Goal: Check status: Check status

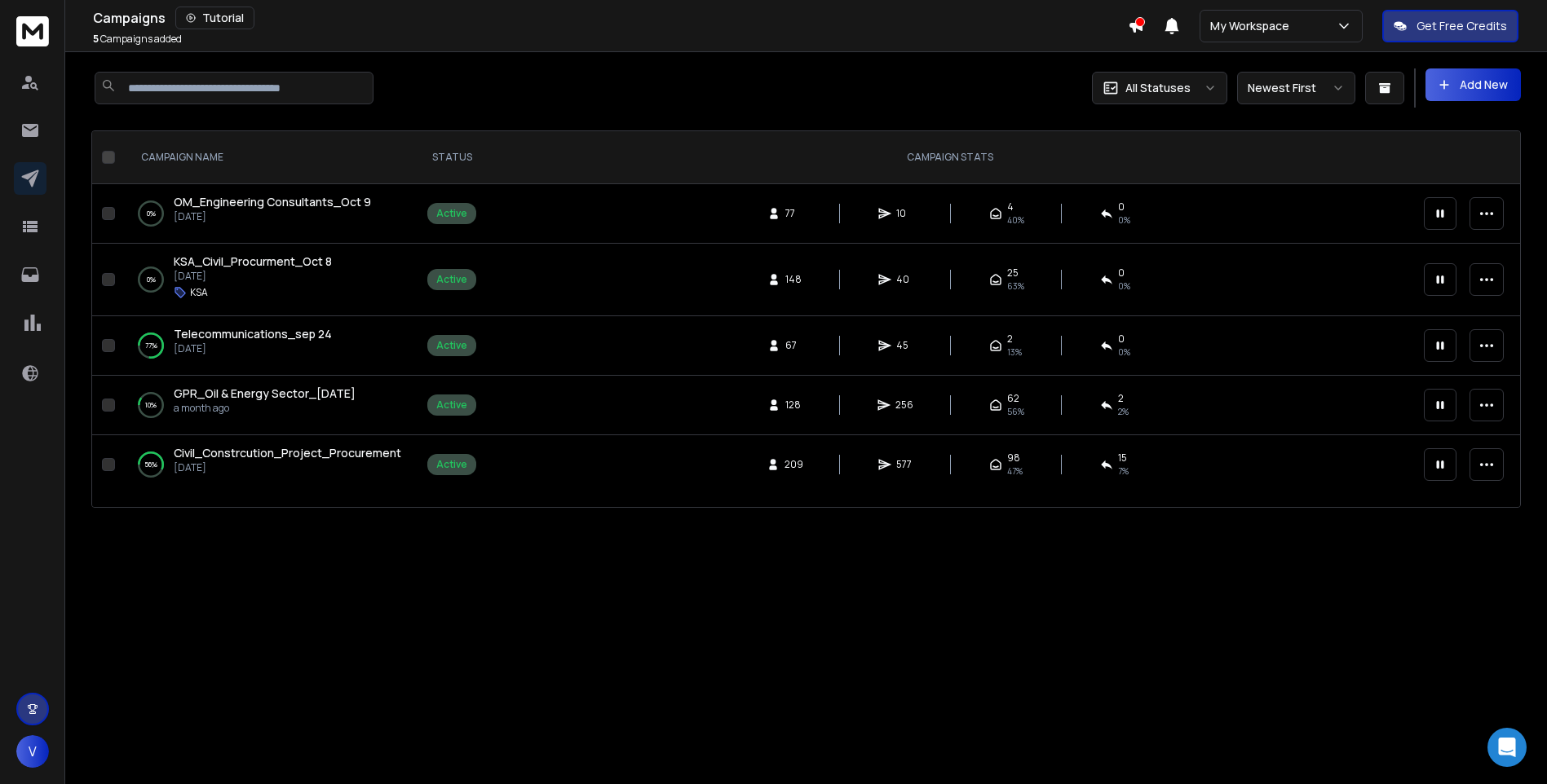
click at [244, 391] on span "GPR_Oil & Energy Sector_[DATE]" at bounding box center [264, 392] width 182 height 16
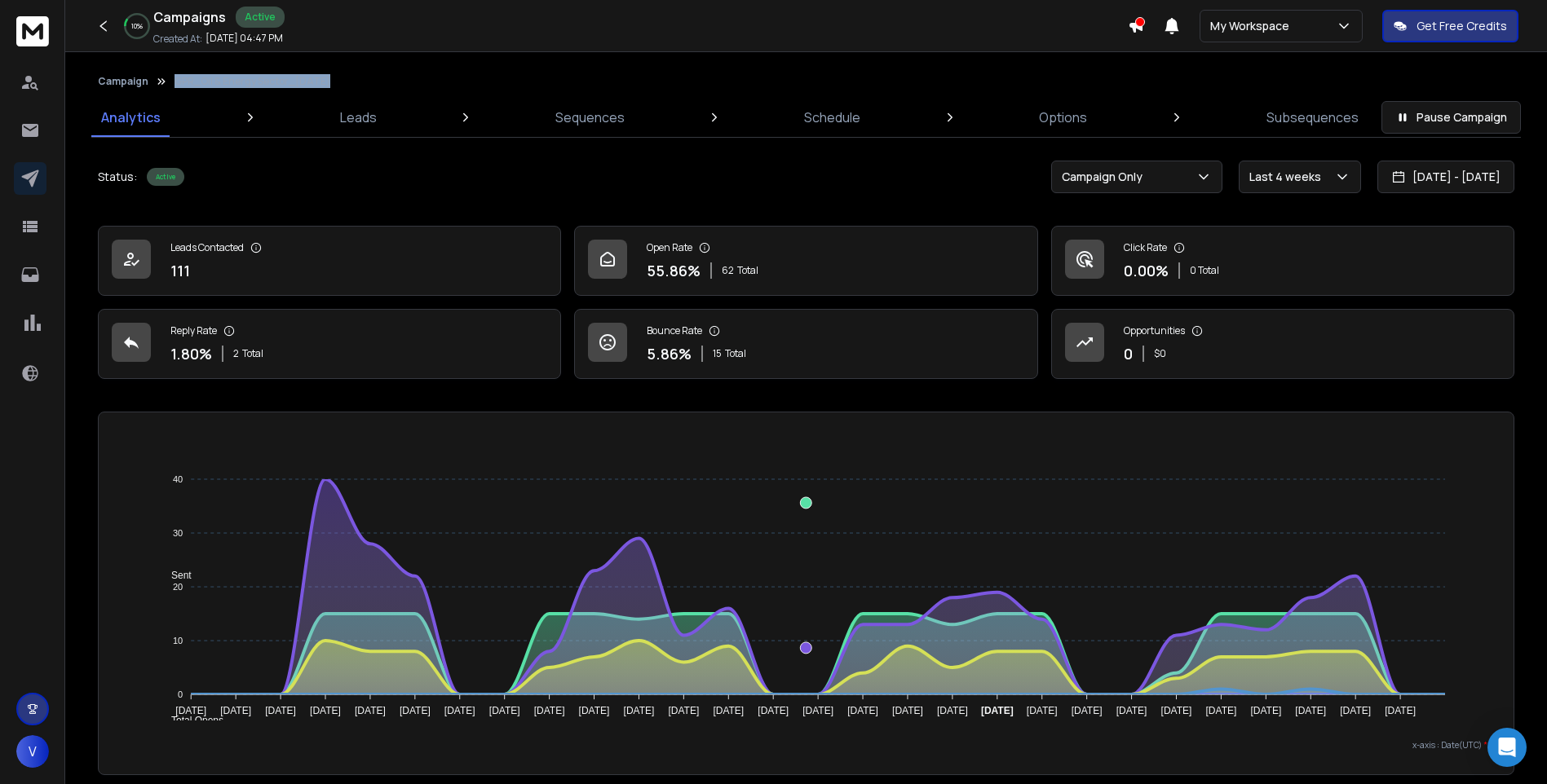
drag, startPoint x: 173, startPoint y: 80, endPoint x: 321, endPoint y: 72, distance: 148.2
click at [321, 72] on div "Campaign GPR_Oil & Energy Sector_[DATE]" at bounding box center [806, 81] width 1430 height 26
copy p "GPR_Oil & Energy Sector_15 Sep"
click at [100, 27] on icon at bounding box center [103, 26] width 15 height 15
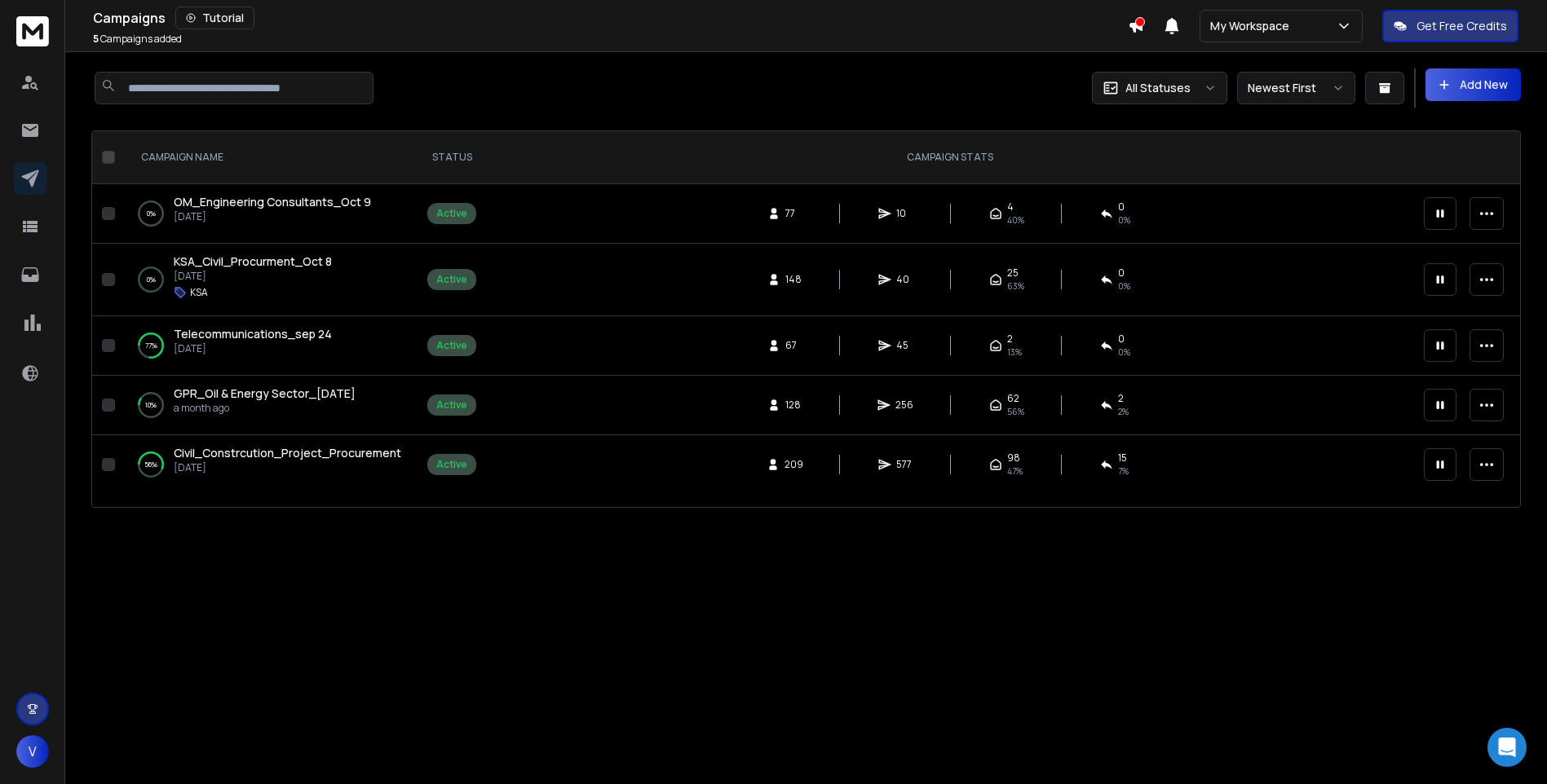
click at [260, 452] on span "Civil_Constrcution_Project_Procurement" at bounding box center [287, 453] width 227 height 16
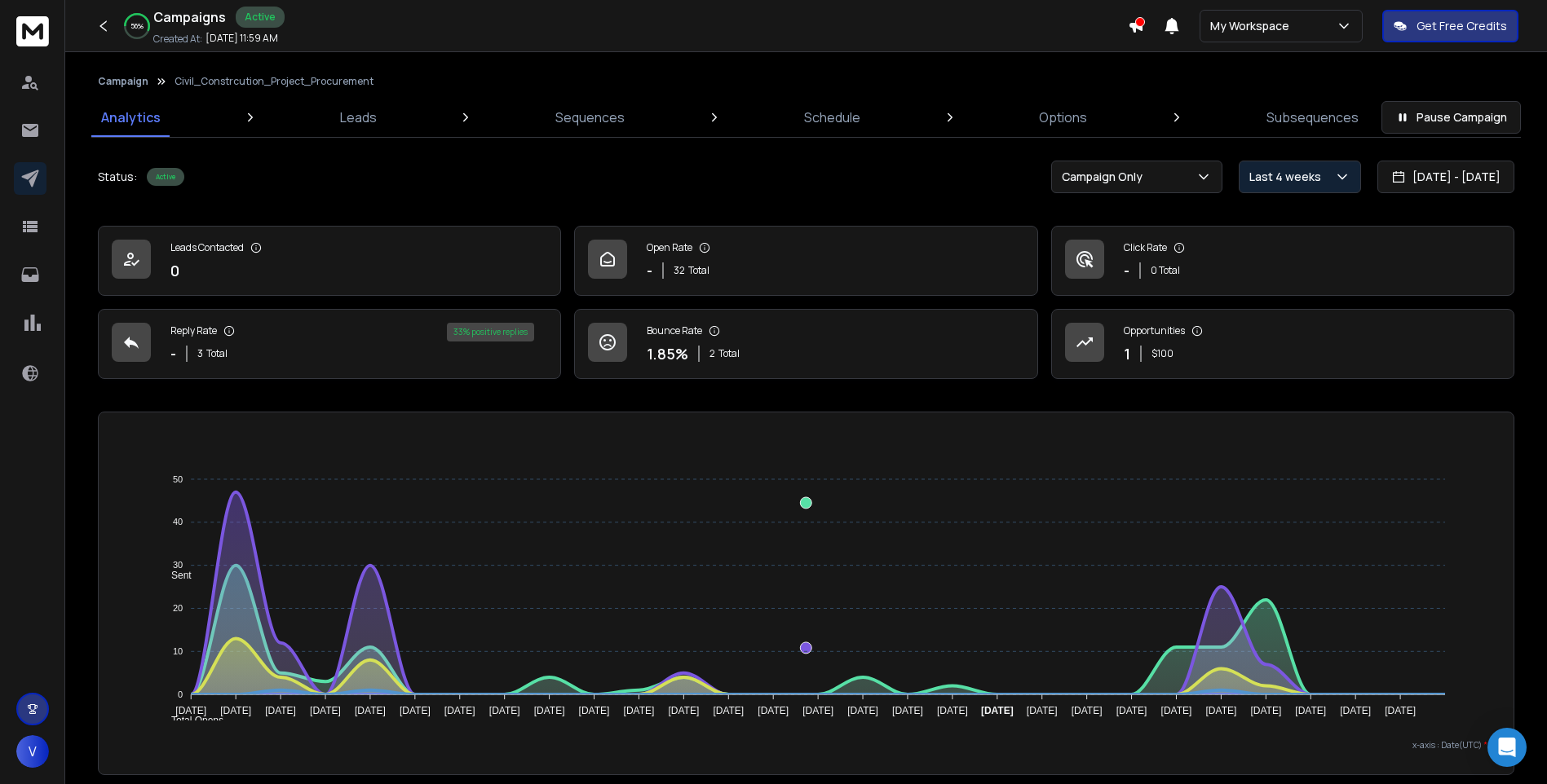
click at [1249, 174] on p "Last 4 weeks" at bounding box center [1289, 177] width 79 height 16
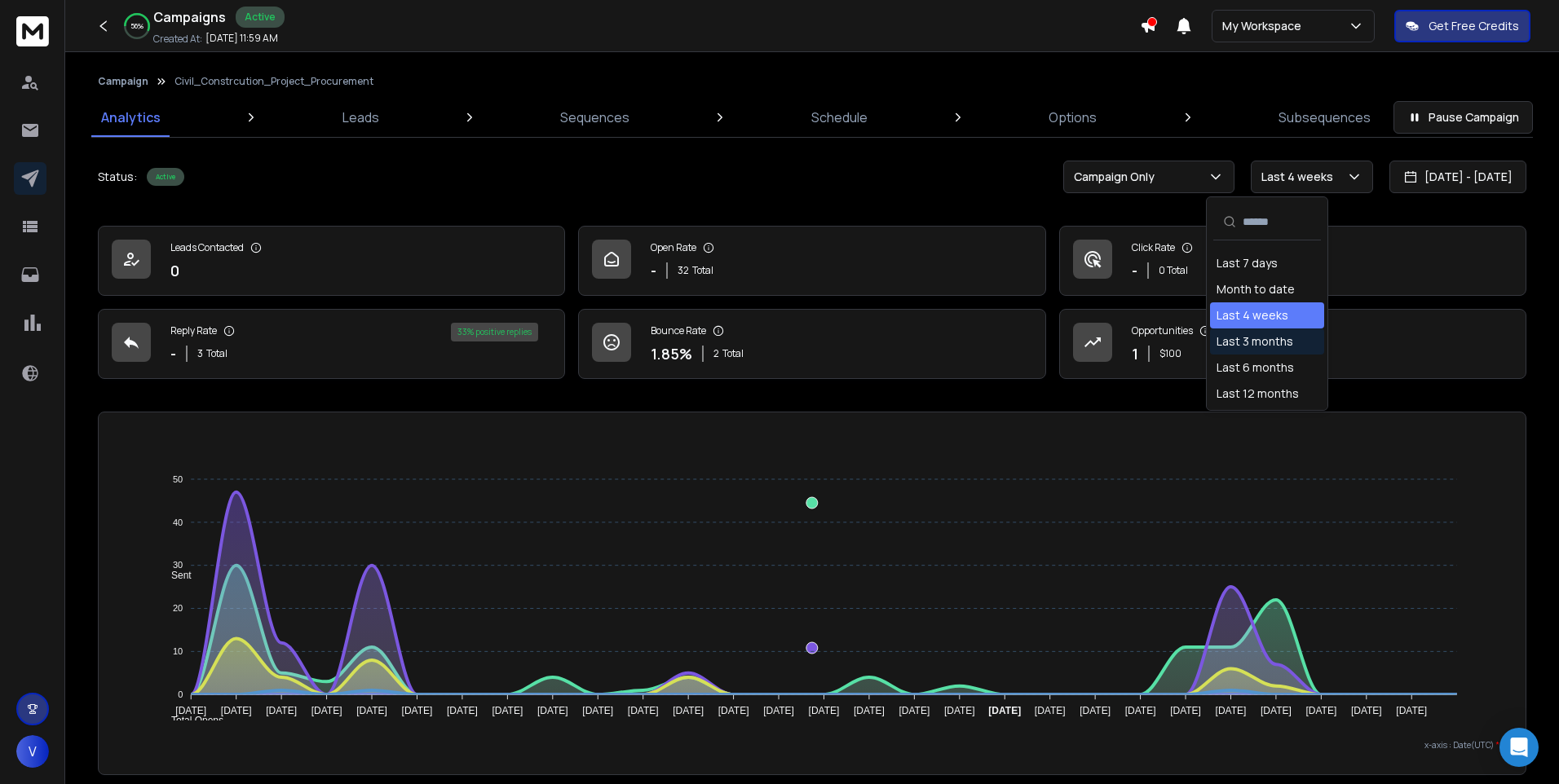
click at [1241, 345] on div "Last 3 months" at bounding box center [1254, 341] width 77 height 16
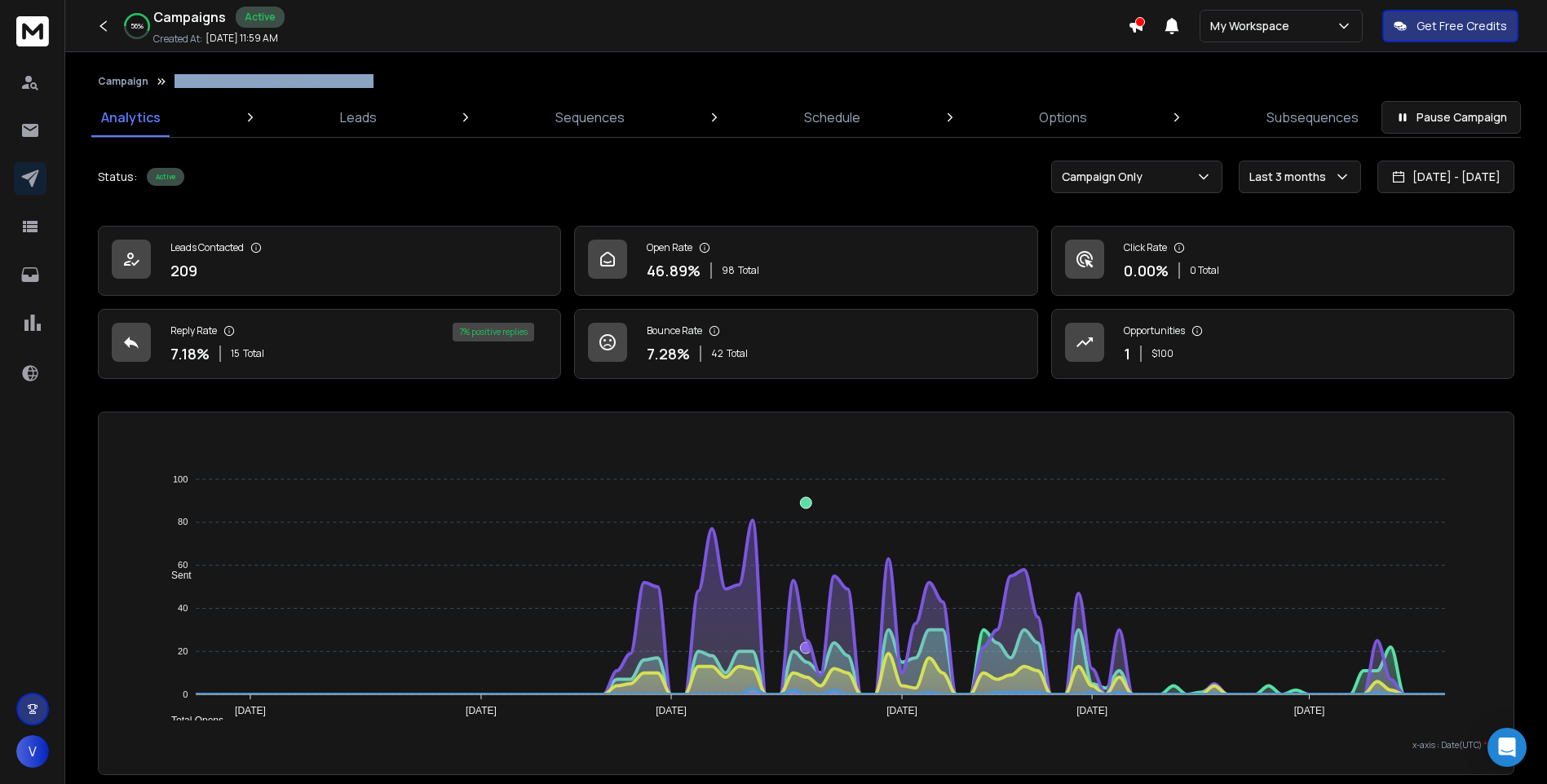
drag, startPoint x: 174, startPoint y: 79, endPoint x: 377, endPoint y: 82, distance: 203.0
click at [377, 82] on div "Campaign Civil_Constrcution_Project_Procurement" at bounding box center [805, 81] width 1416 height 13
copy p "Civil_Constrcution_Project_Procurement"
click at [110, 25] on icon at bounding box center [103, 26] width 15 height 15
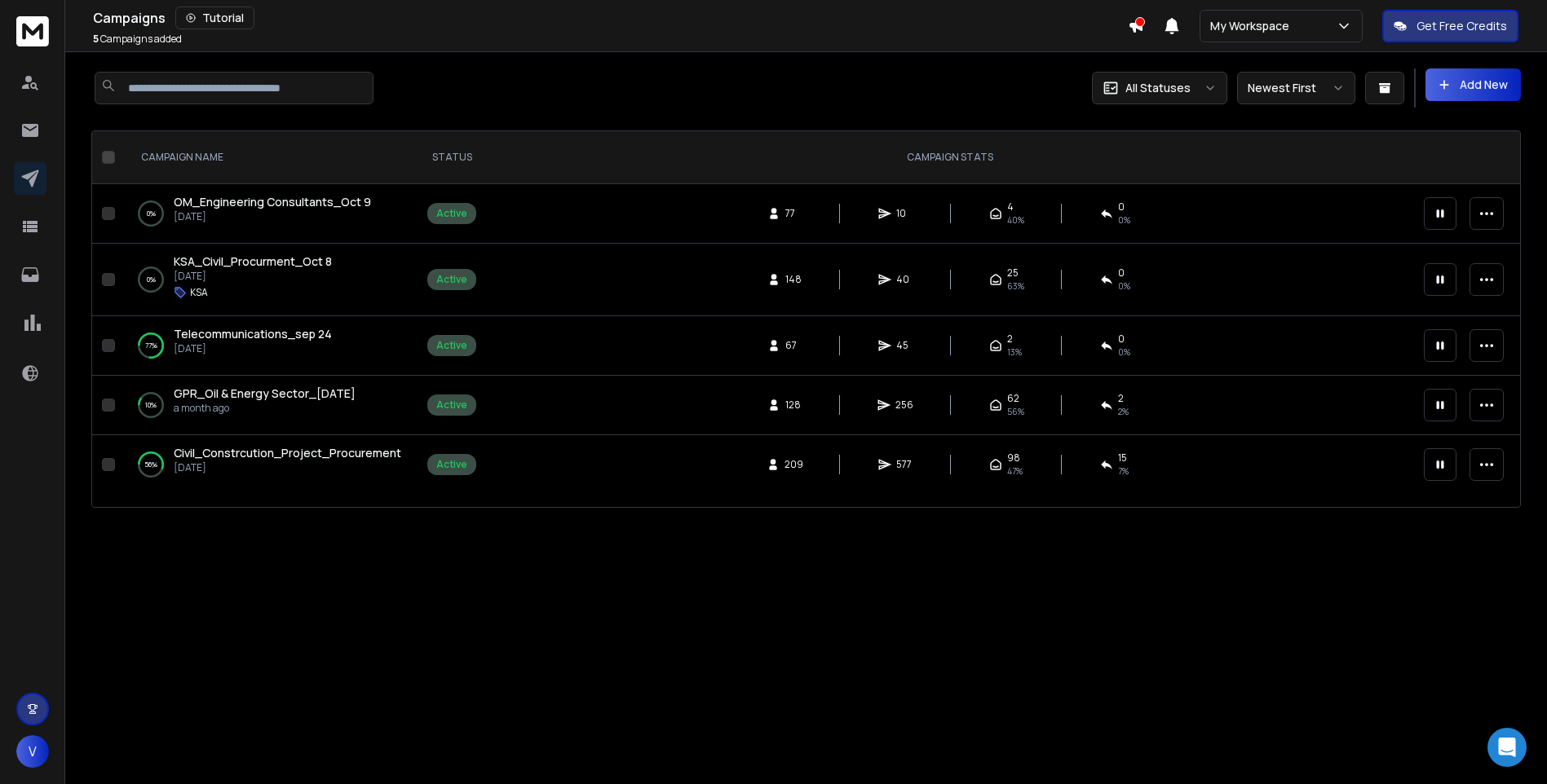
click at [299, 339] on span "Telecommunications_sep 24" at bounding box center [252, 333] width 158 height 16
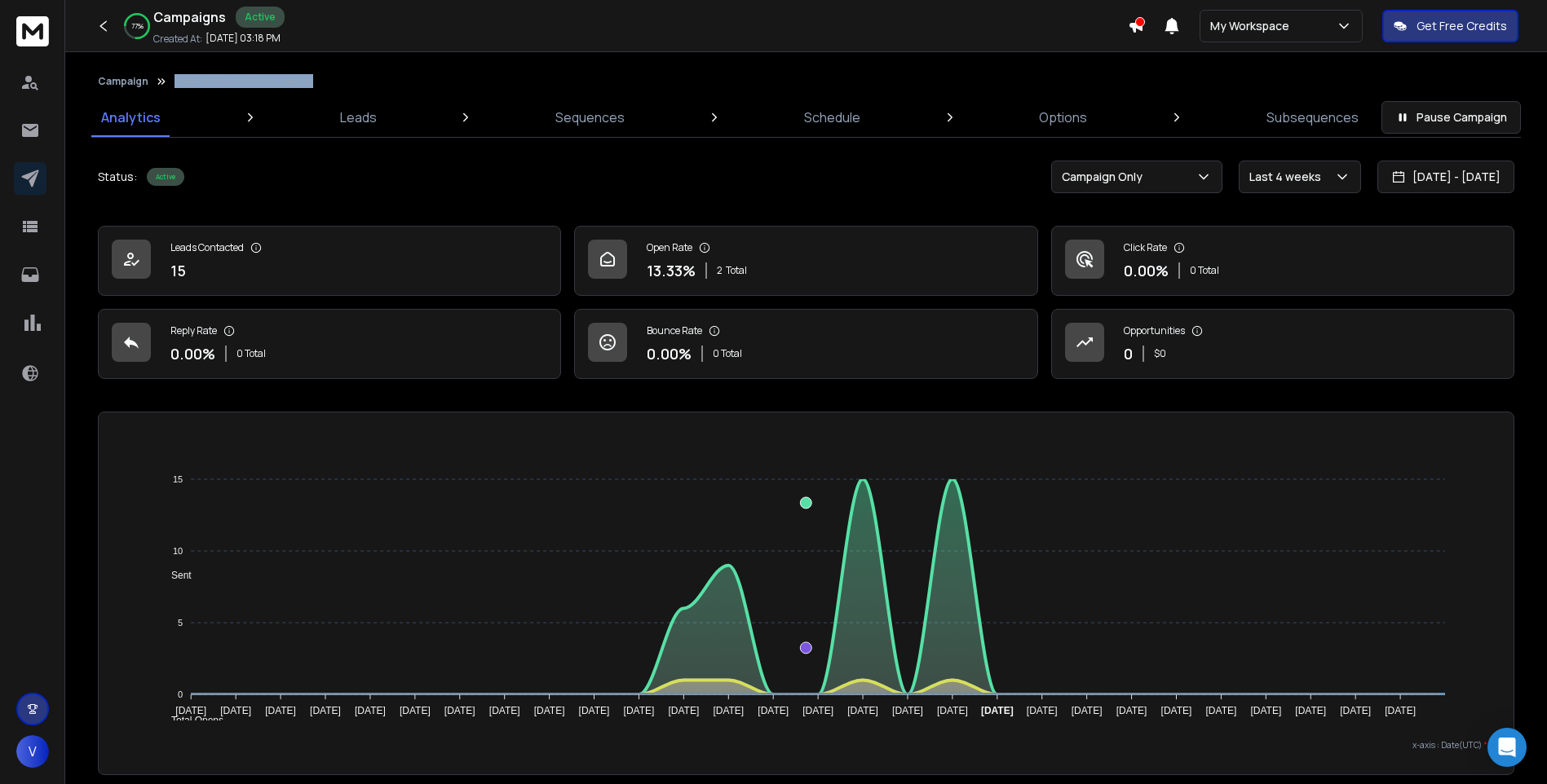
drag, startPoint x: 174, startPoint y: 80, endPoint x: 331, endPoint y: 66, distance: 157.6
click at [331, 66] on div "Campaign Telecommunications_sep 24 Analytics Leads Sequences Schedule Options S…" at bounding box center [805, 670] width 1482 height 1236
copy p "Telecommunications_sep 24"
click at [106, 35] on button at bounding box center [103, 26] width 21 height 33
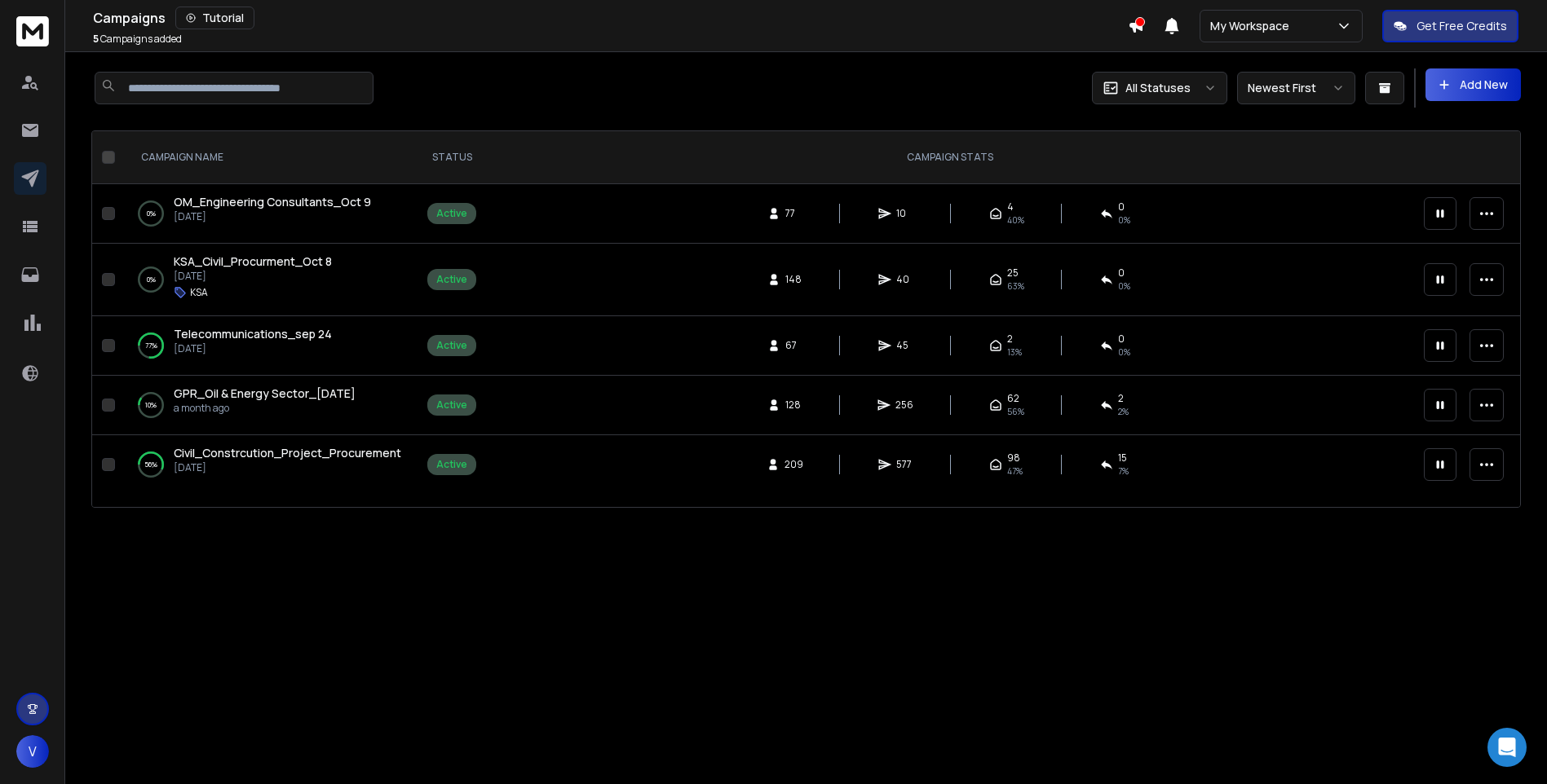
click at [271, 256] on span "KSA_Civil_Procurment_Oct 8" at bounding box center [252, 261] width 158 height 16
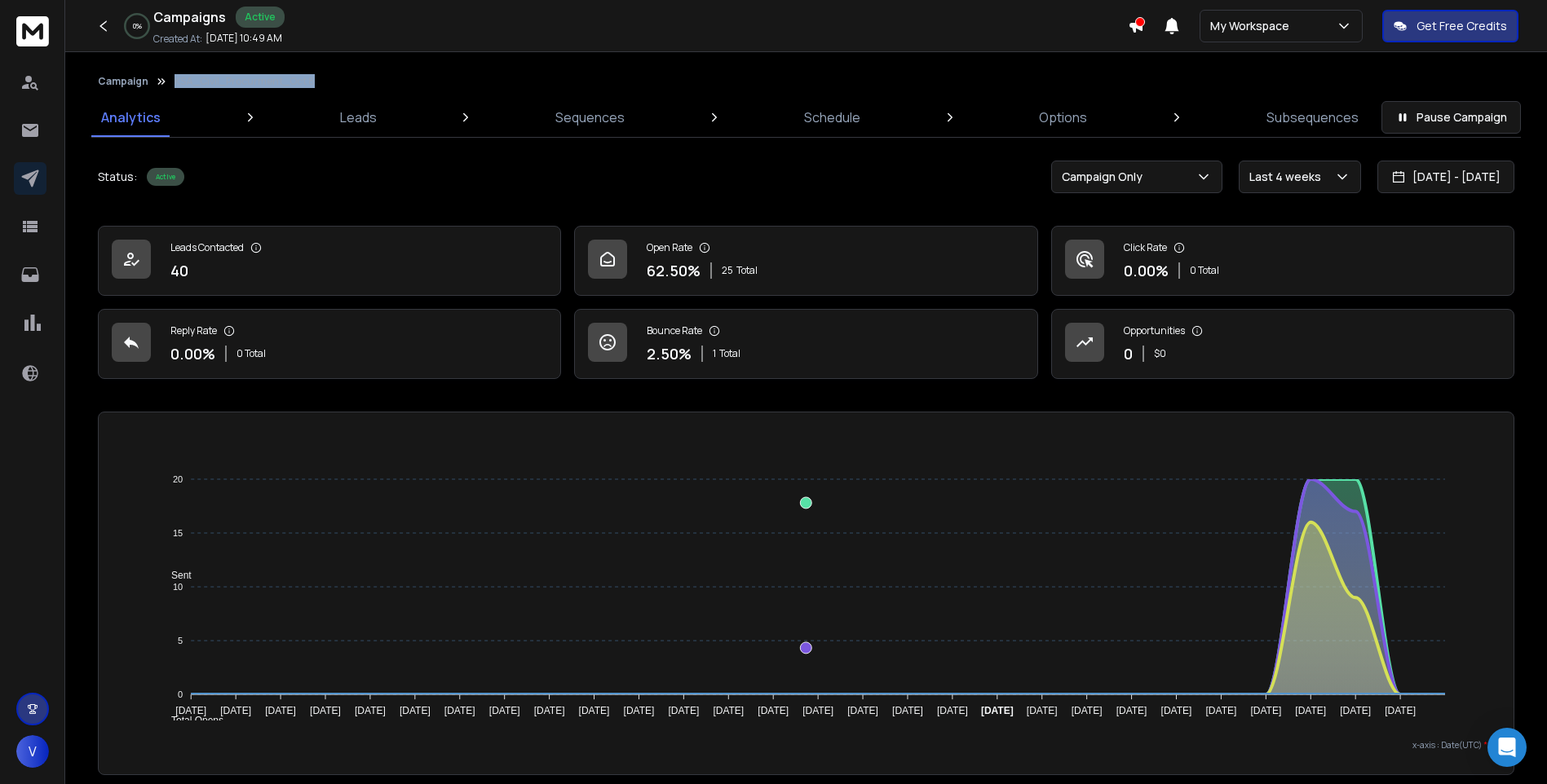
drag, startPoint x: 321, startPoint y: 77, endPoint x: 171, endPoint y: 86, distance: 150.3
click at [171, 86] on div "Campaign KSA_Civil_Procurment_Oct 8" at bounding box center [805, 81] width 1416 height 13
copy p "KSA_Civil_Procurment_Oct 8"
click at [106, 26] on icon at bounding box center [103, 26] width 15 height 15
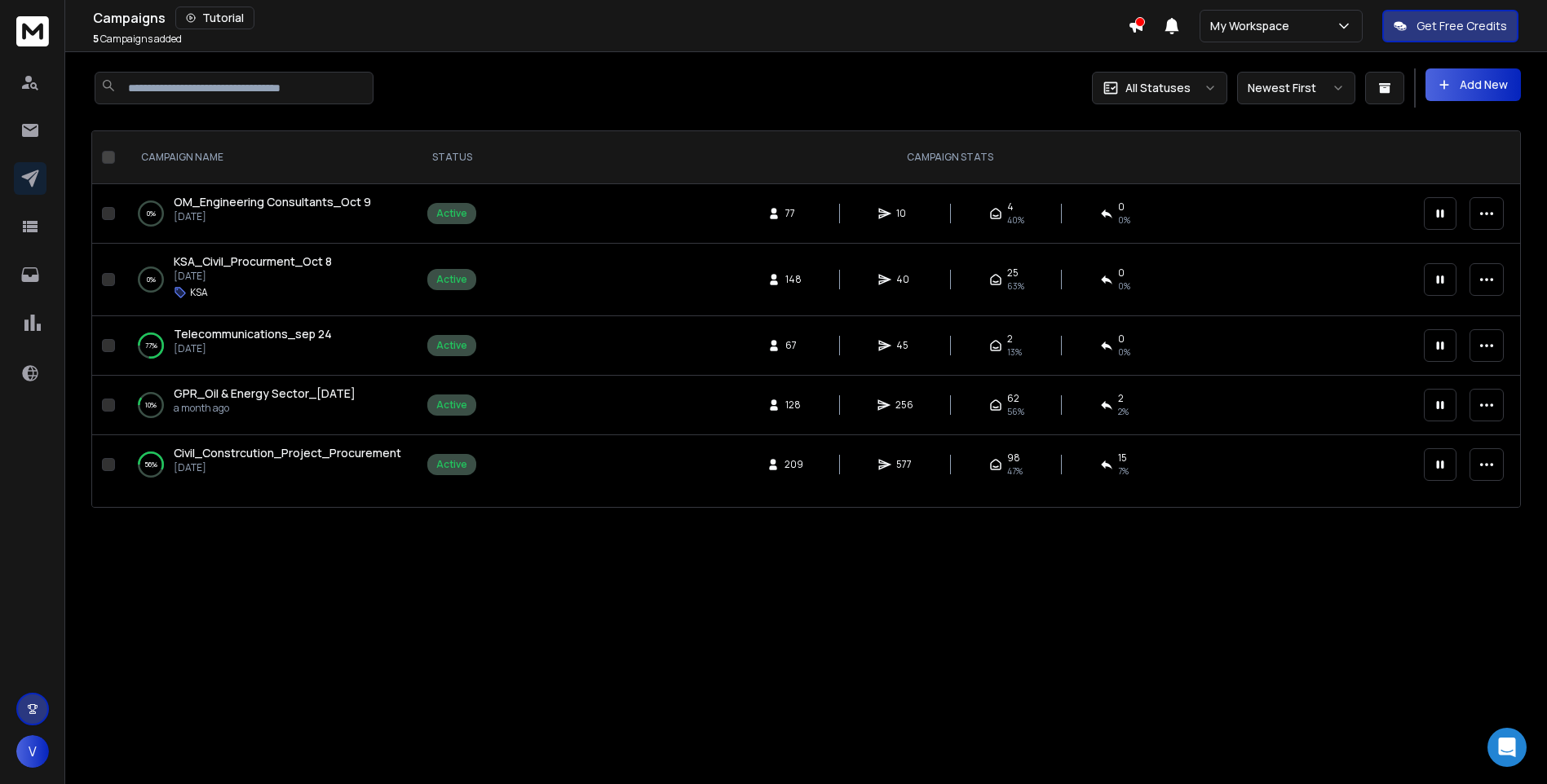
click at [218, 202] on span "OM_Engineering Consultants_Oct 9" at bounding box center [272, 202] width 197 height 16
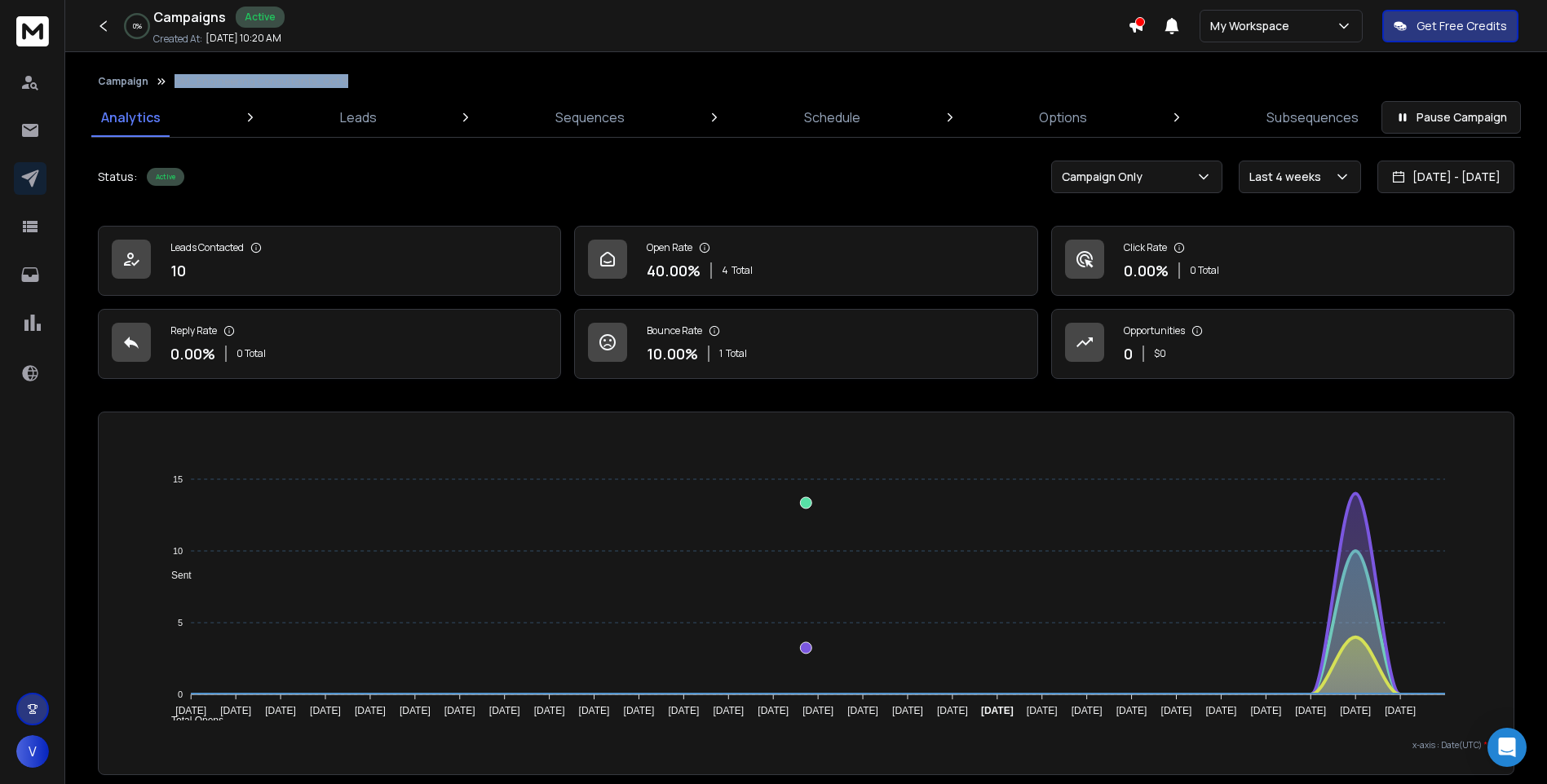
drag, startPoint x: 354, startPoint y: 83, endPoint x: 163, endPoint y: 88, distance: 191.1
click at [163, 88] on div "Campaign OM_Engineering Consultants_Oct 9" at bounding box center [805, 81] width 1416 height 13
copy p "OM_Engineering Consultants_Oct 9"
